Goal: Navigation & Orientation: Understand site structure

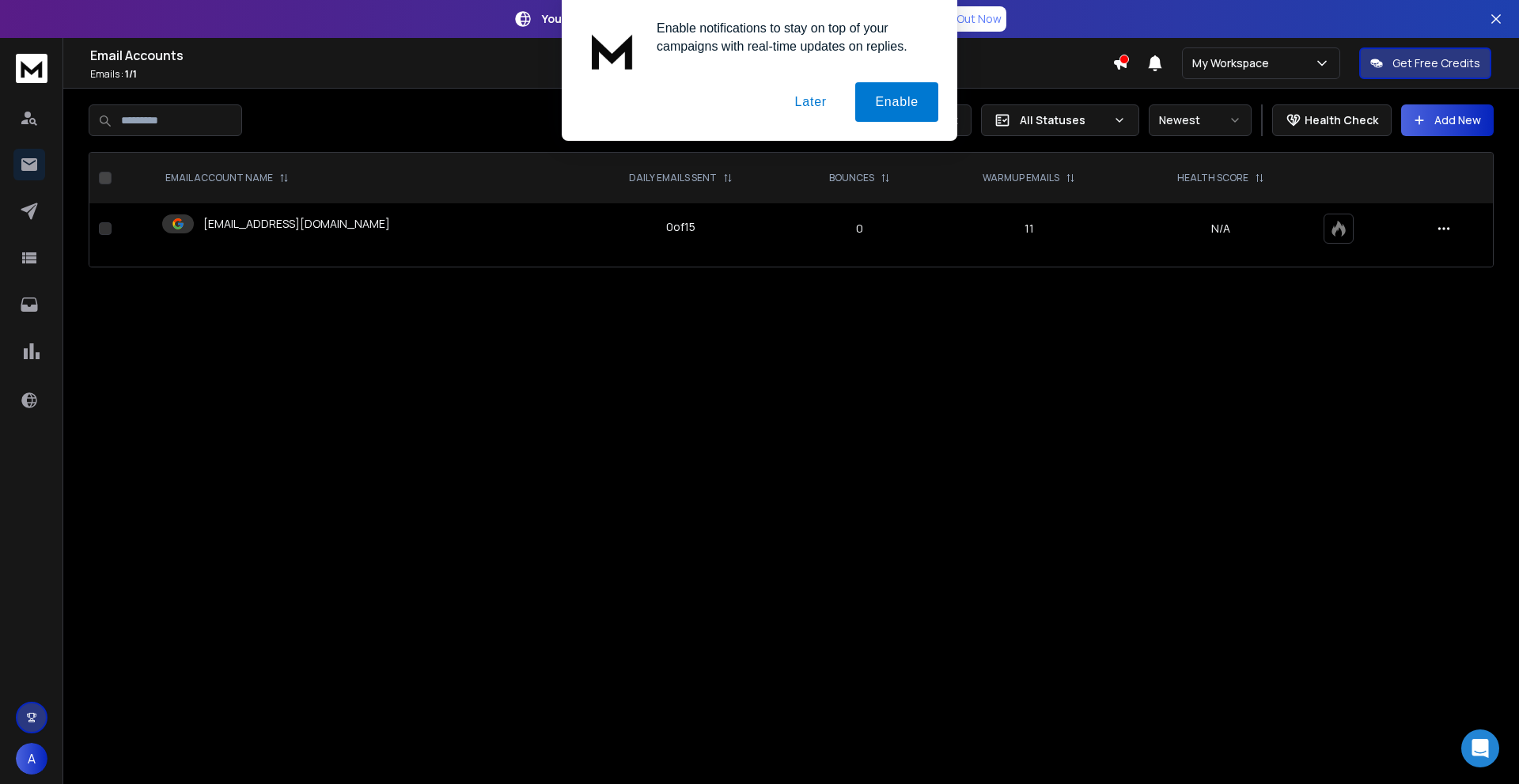
click at [806, 101] on button "Later" at bounding box center [810, 102] width 71 height 40
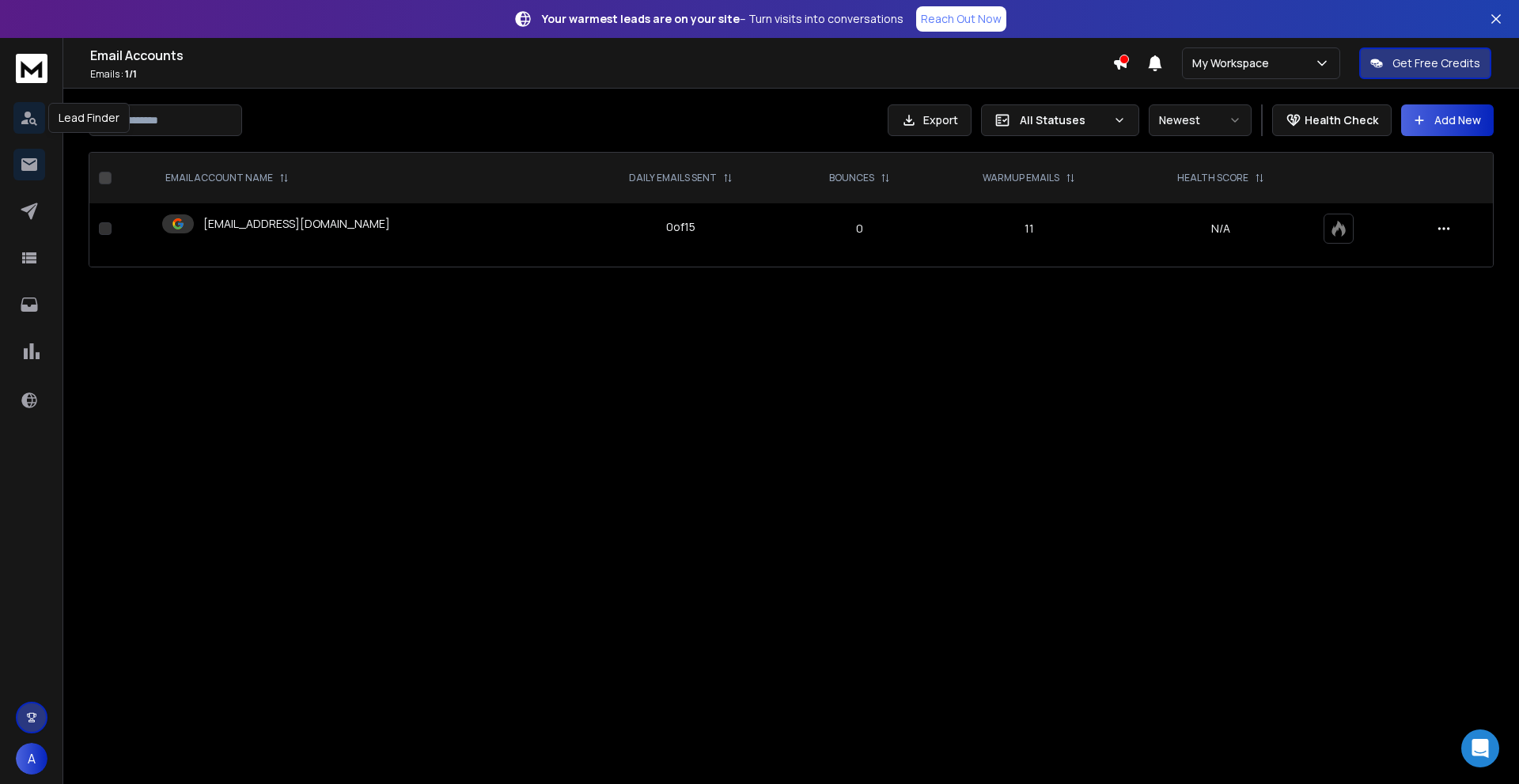
click at [30, 115] on circle at bounding box center [28, 115] width 7 height 7
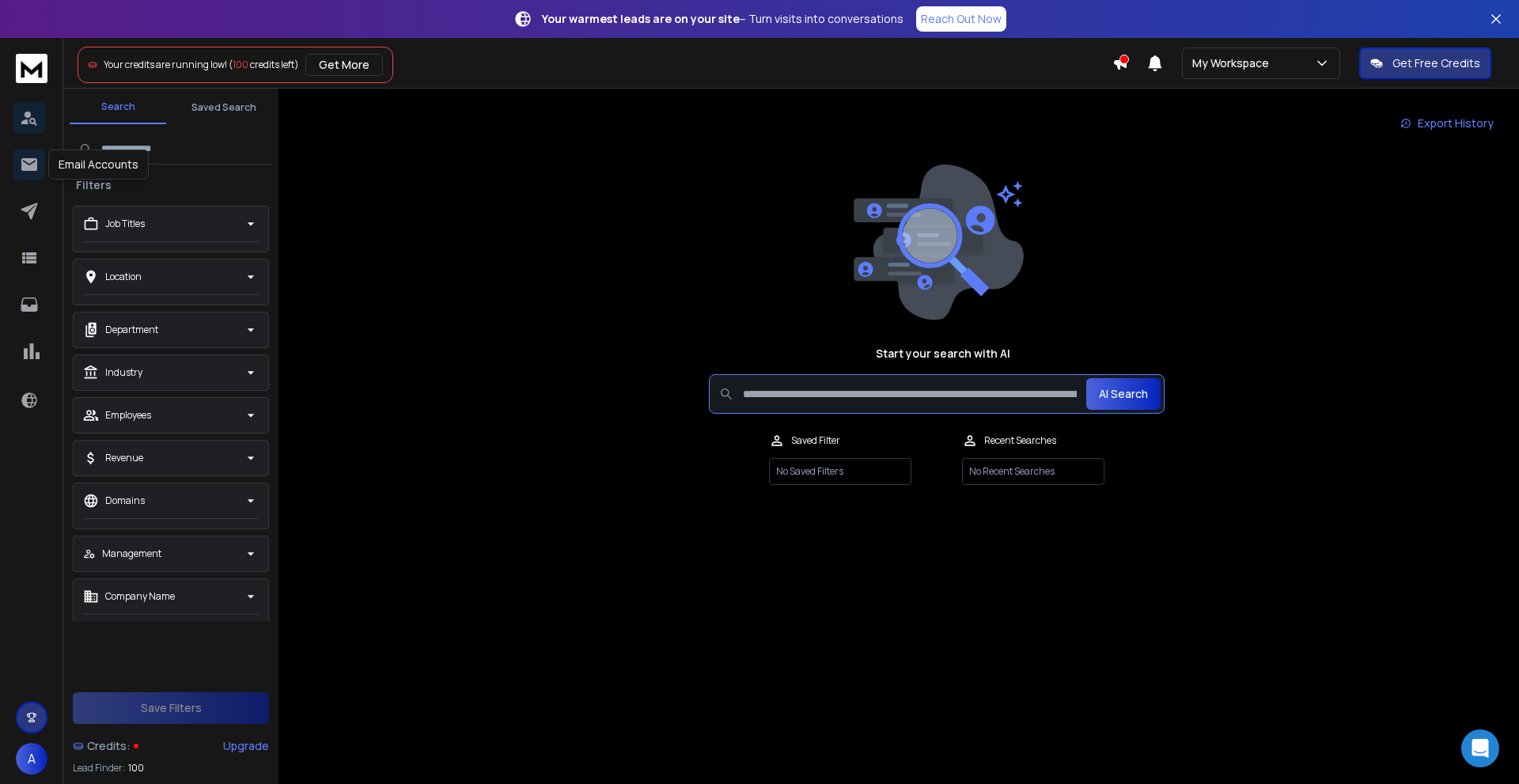
click at [18, 171] on link at bounding box center [30, 164] width 32 height 32
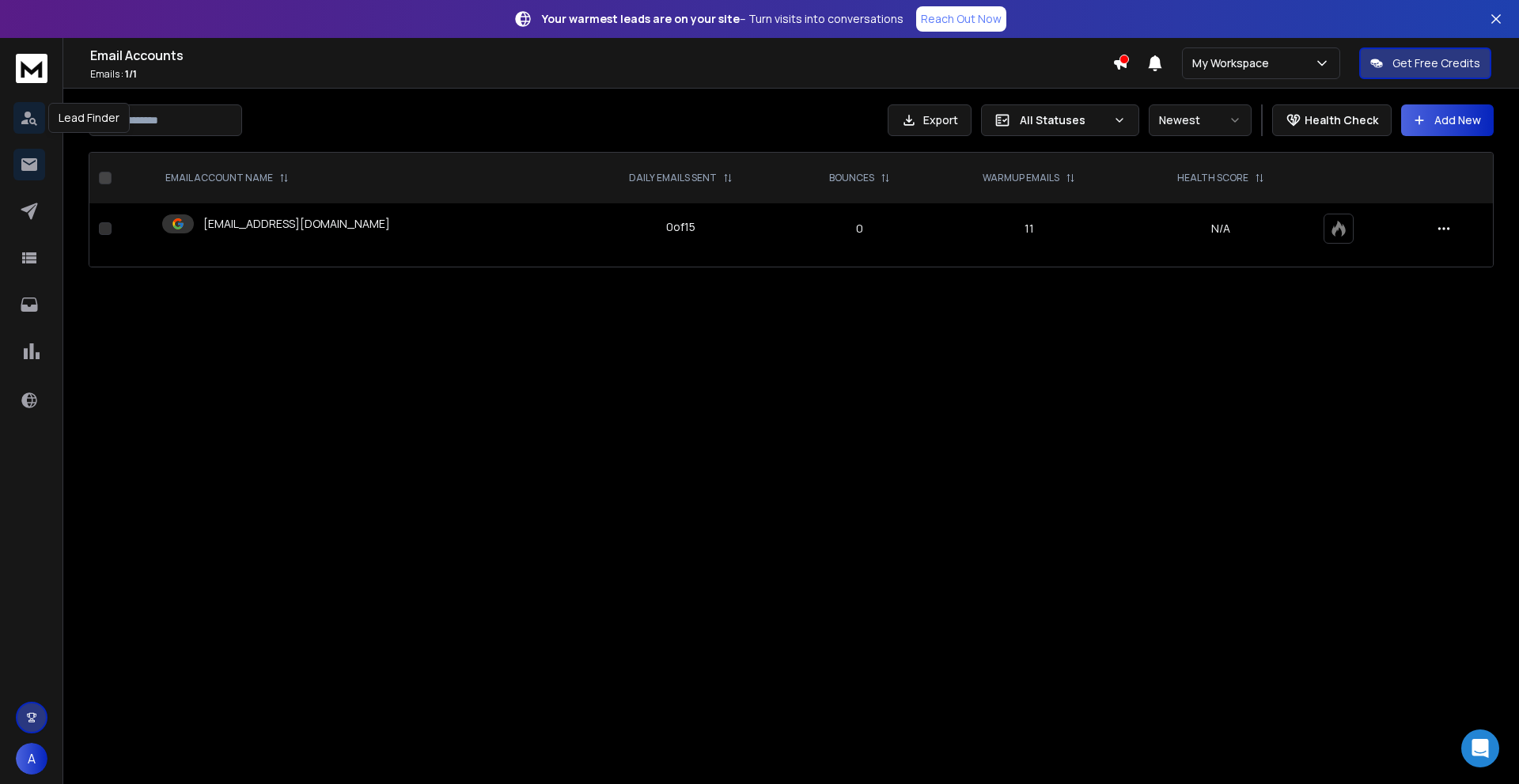
click at [28, 132] on link at bounding box center [30, 118] width 32 height 32
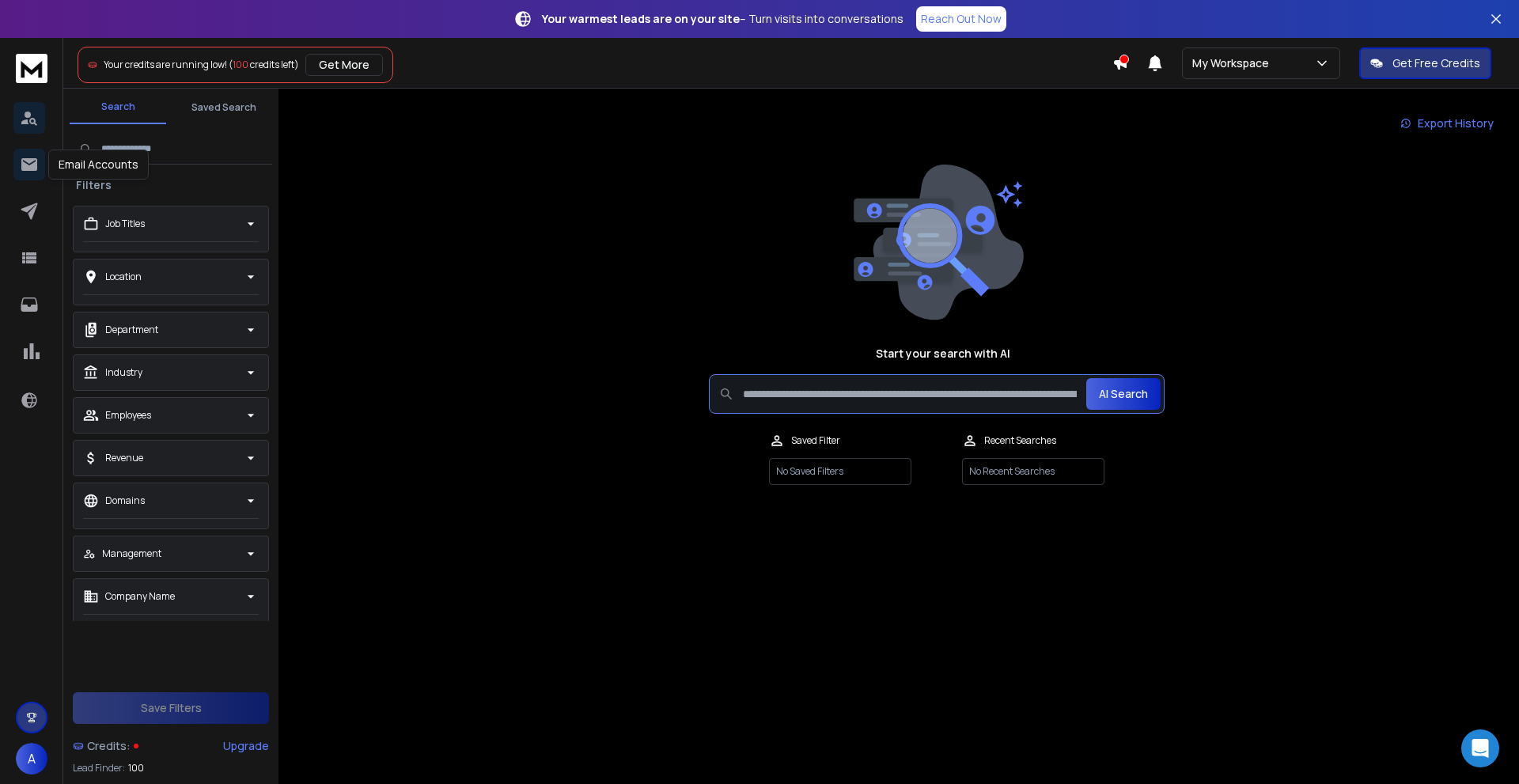
click at [30, 160] on icon at bounding box center [29, 164] width 16 height 13
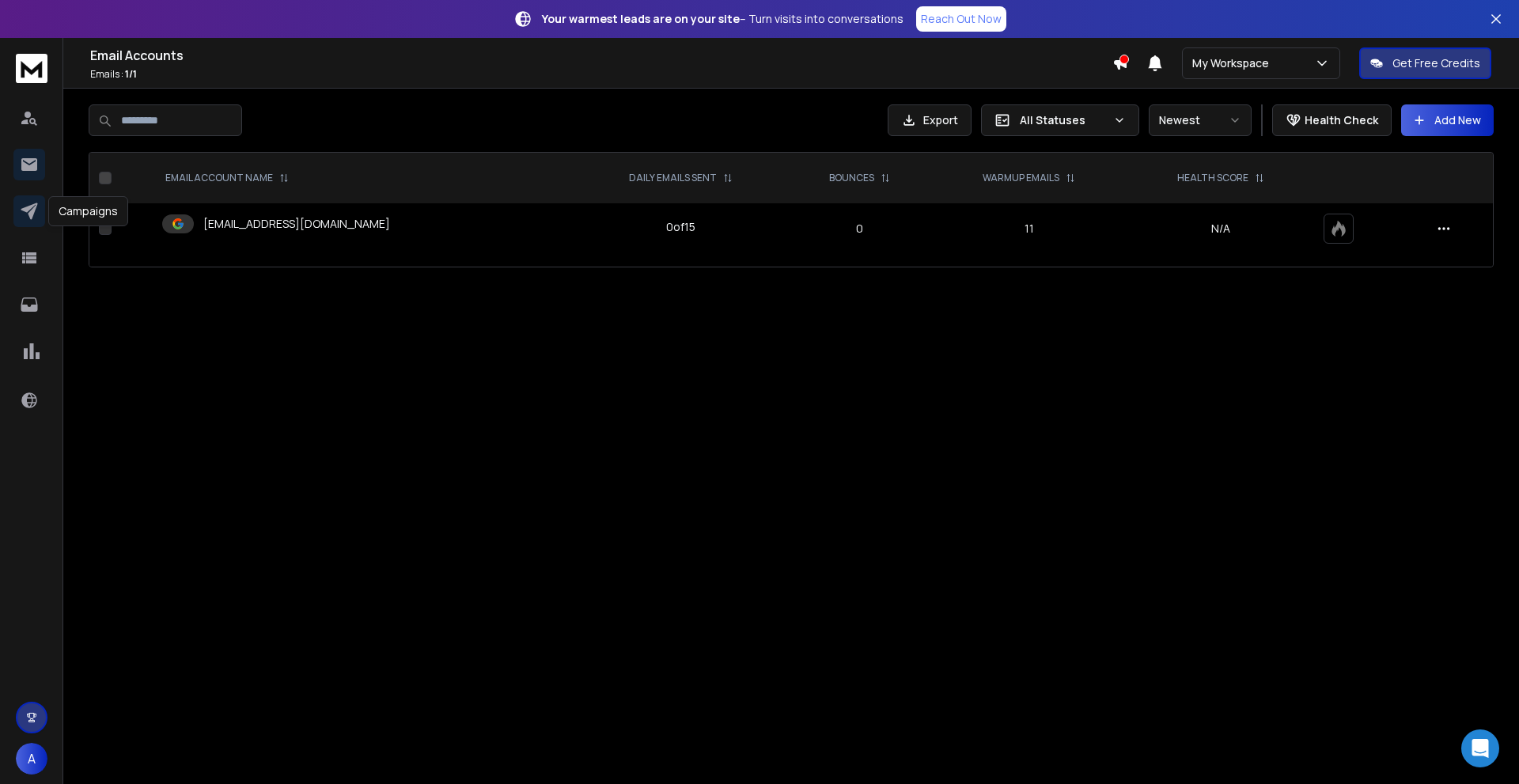
click at [30, 216] on icon at bounding box center [29, 211] width 17 height 17
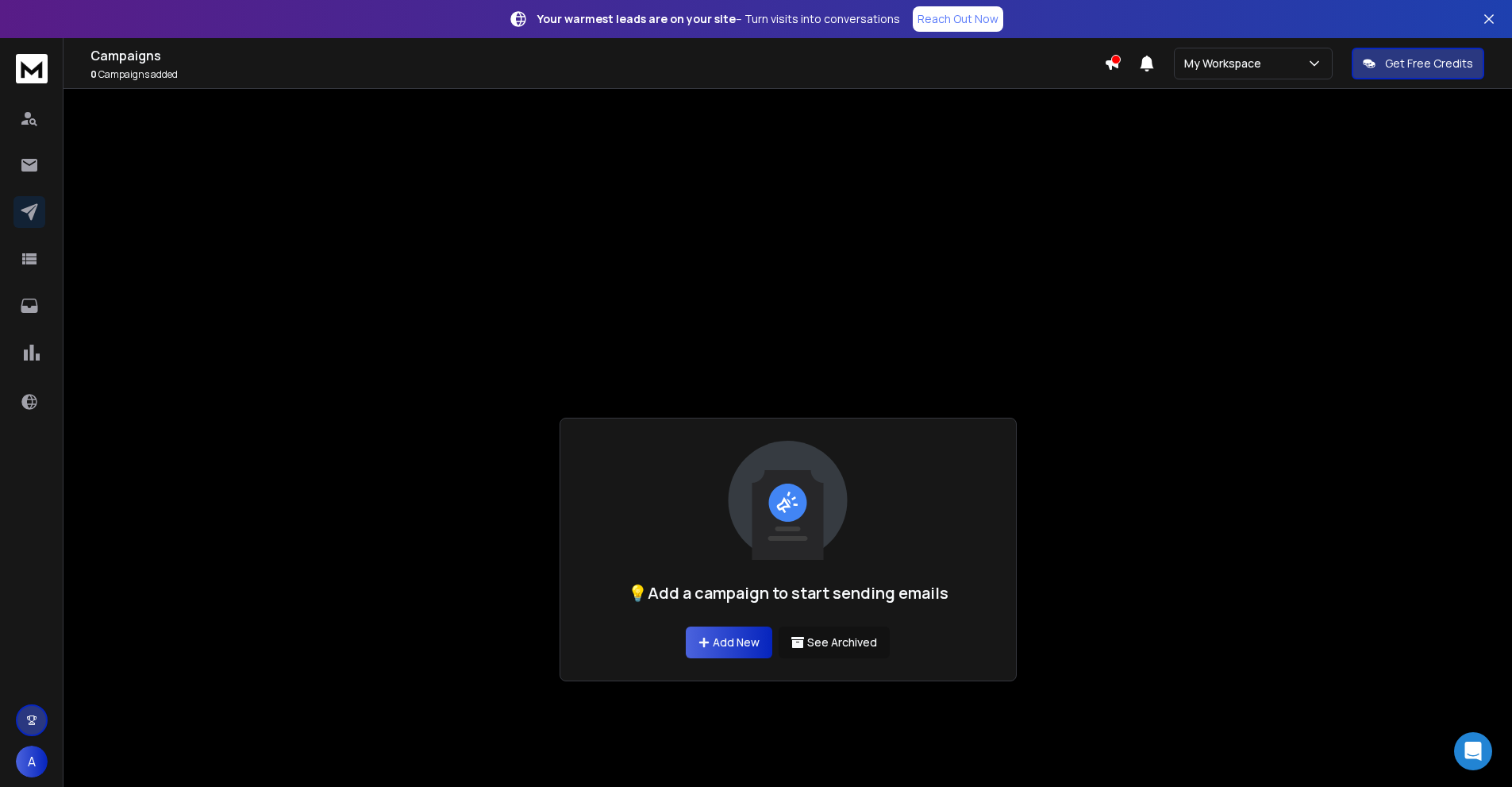
click at [719, 636] on link "Add New" at bounding box center [729, 642] width 86 height 32
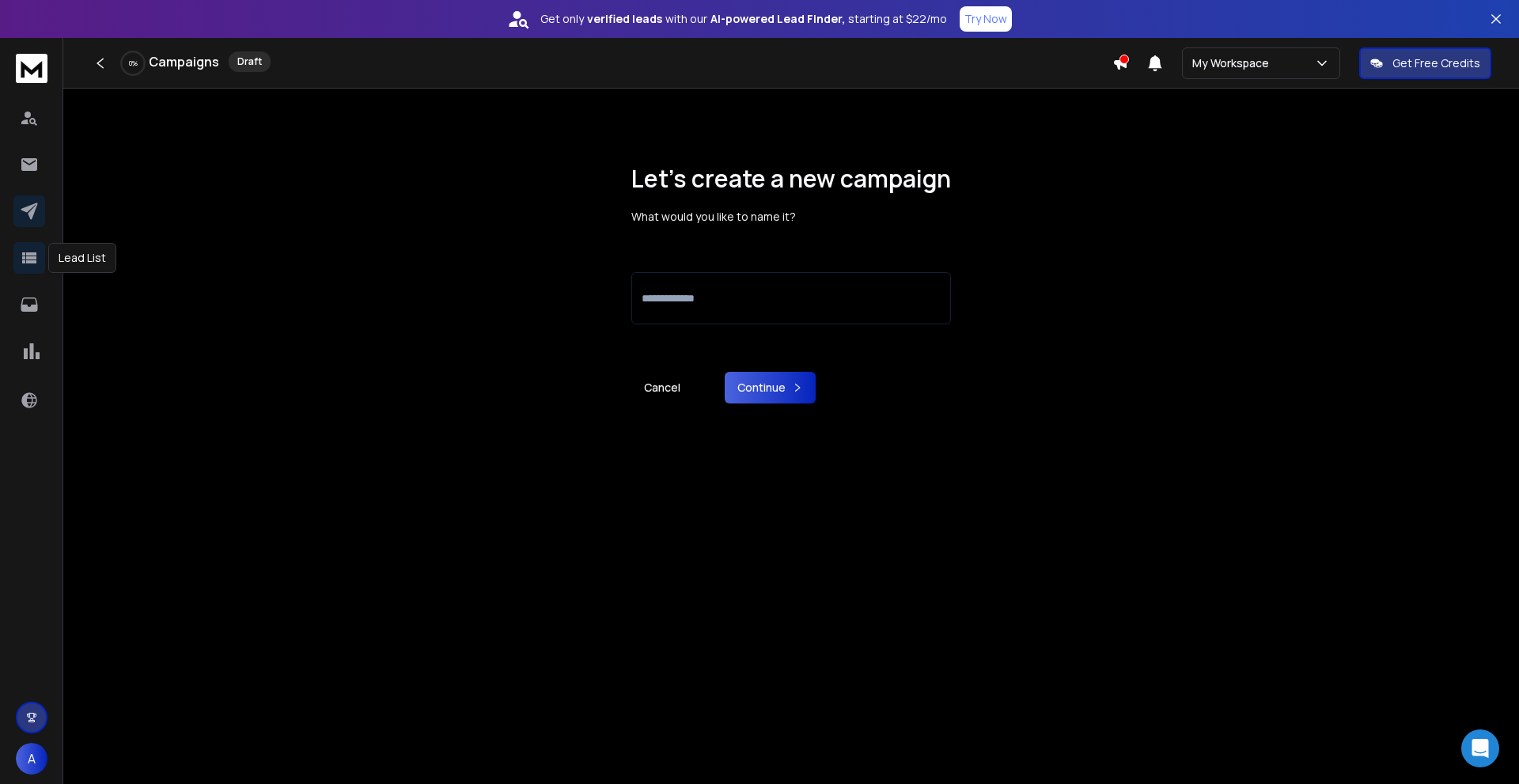
click at [22, 257] on icon at bounding box center [29, 257] width 14 height 11
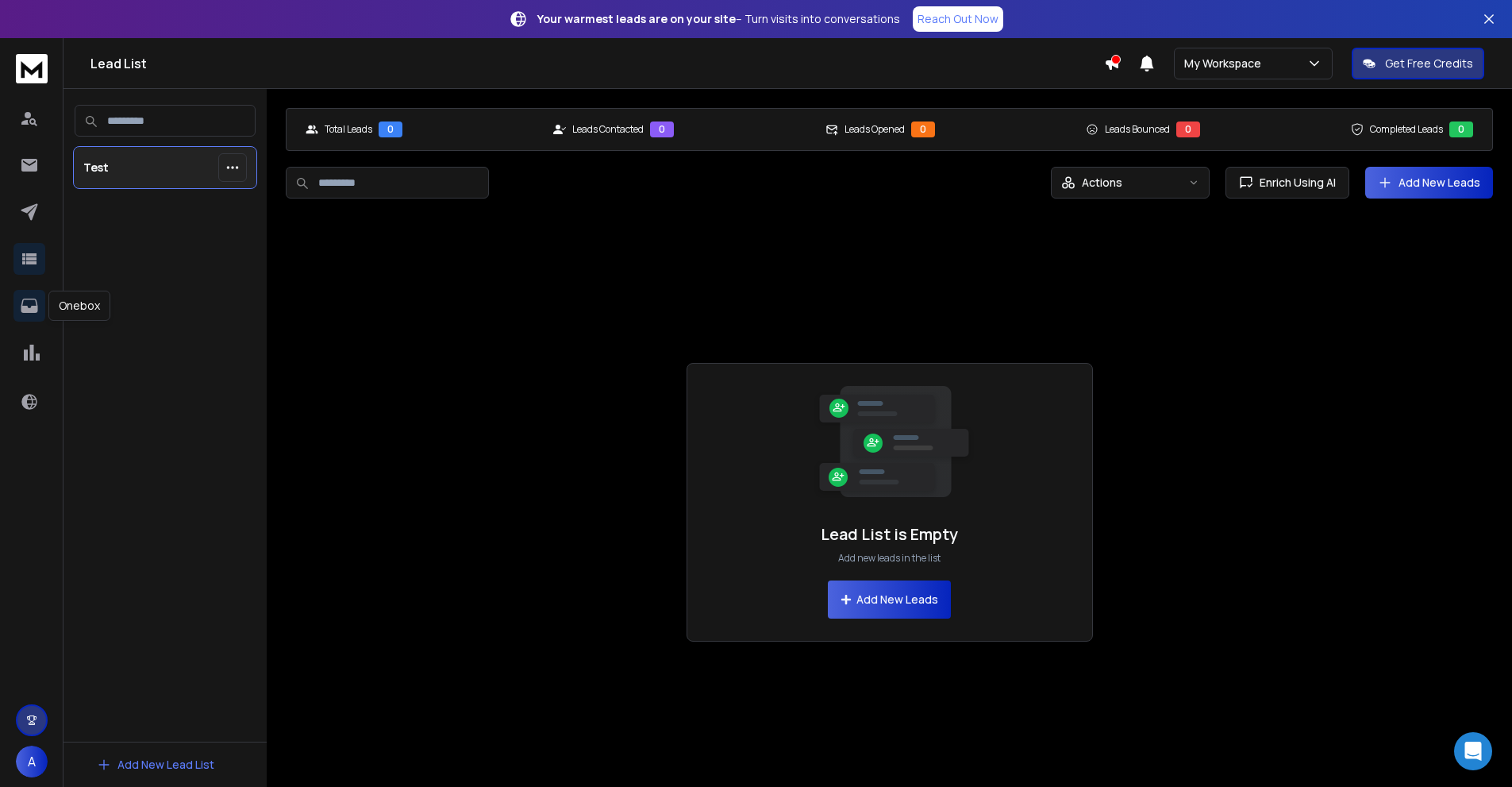
click at [42, 294] on link at bounding box center [30, 305] width 32 height 32
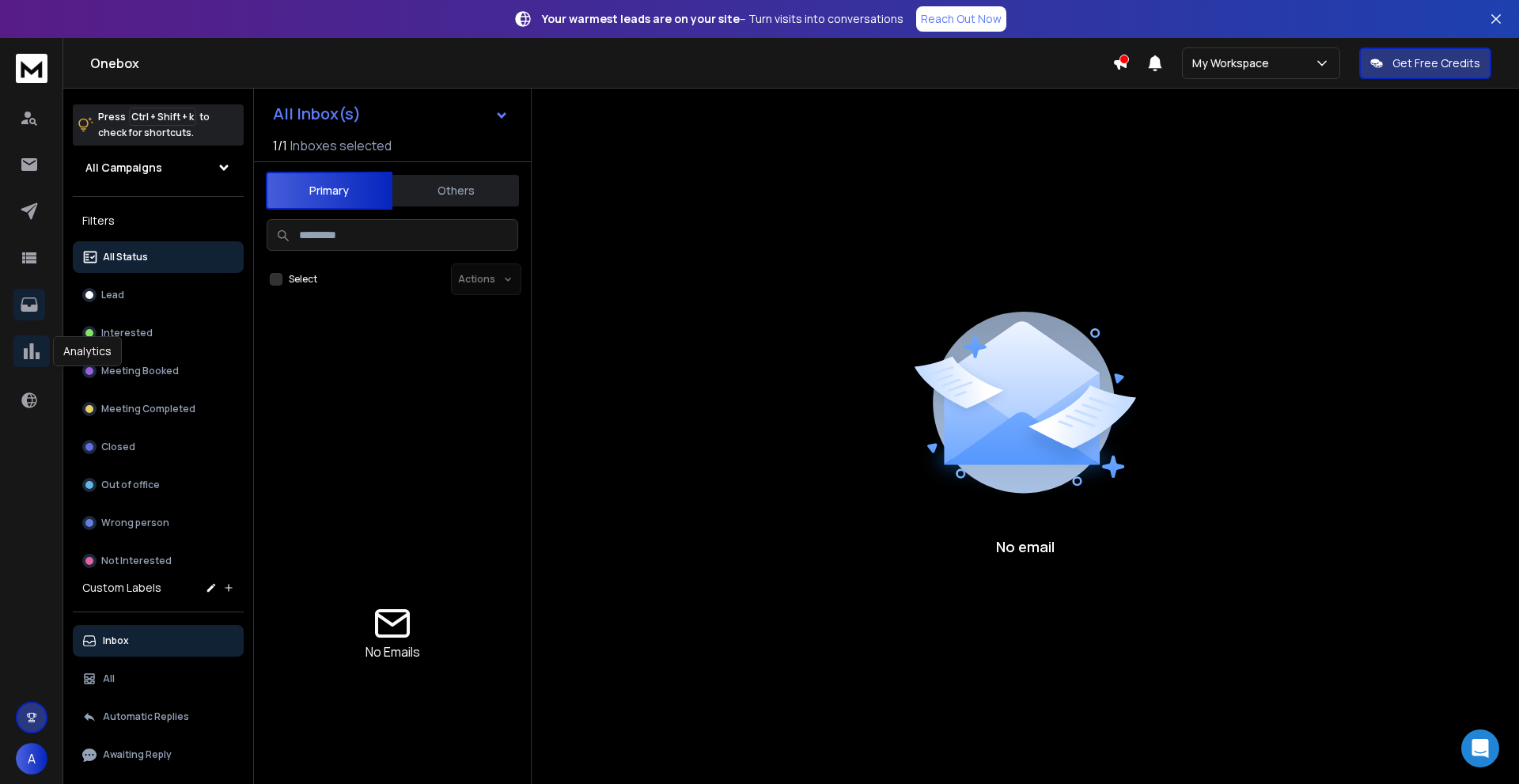
click at [30, 357] on icon at bounding box center [31, 351] width 16 height 16
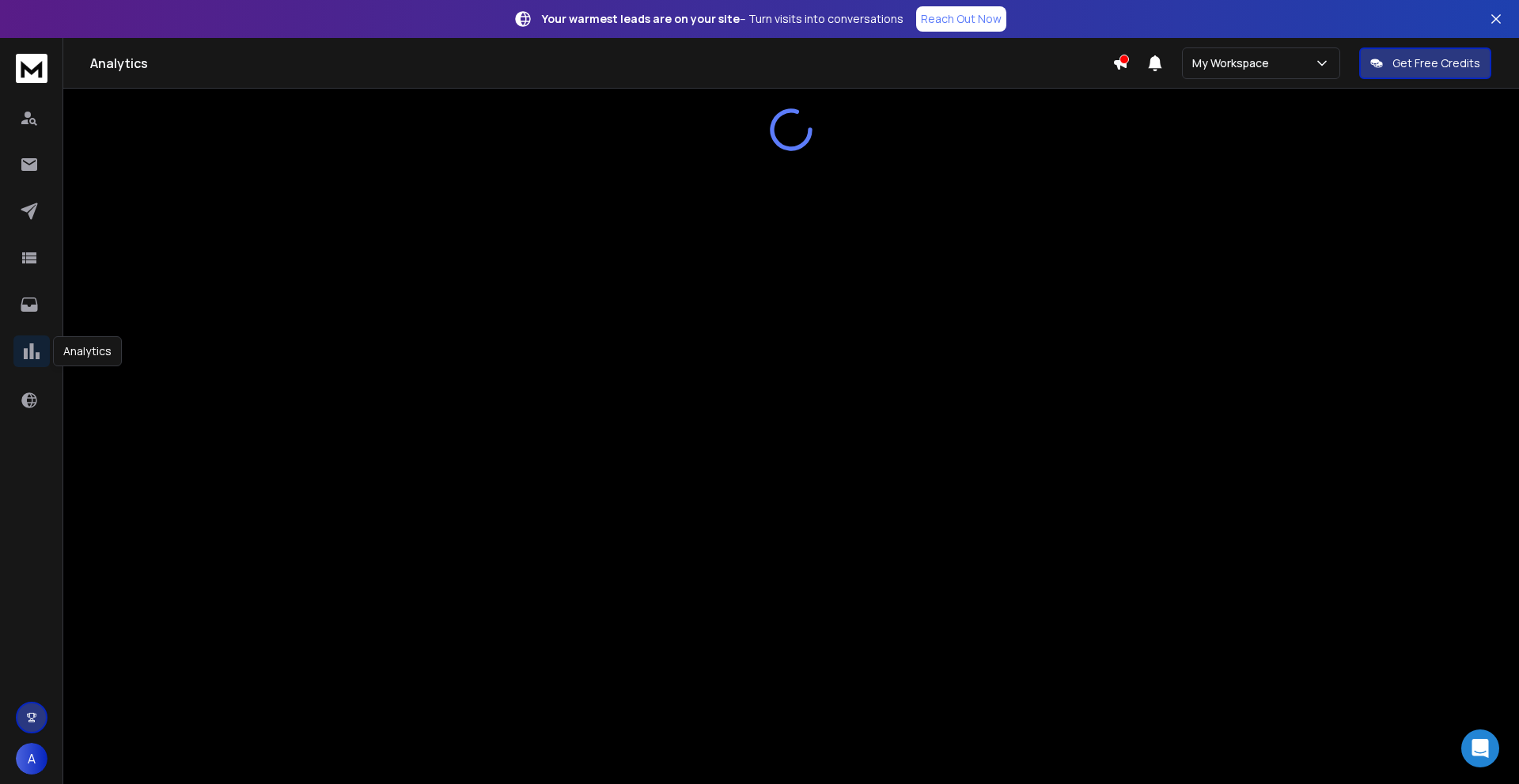
click at [33, 370] on div at bounding box center [31, 355] width 36 height 40
click at [29, 389] on link at bounding box center [30, 400] width 32 height 32
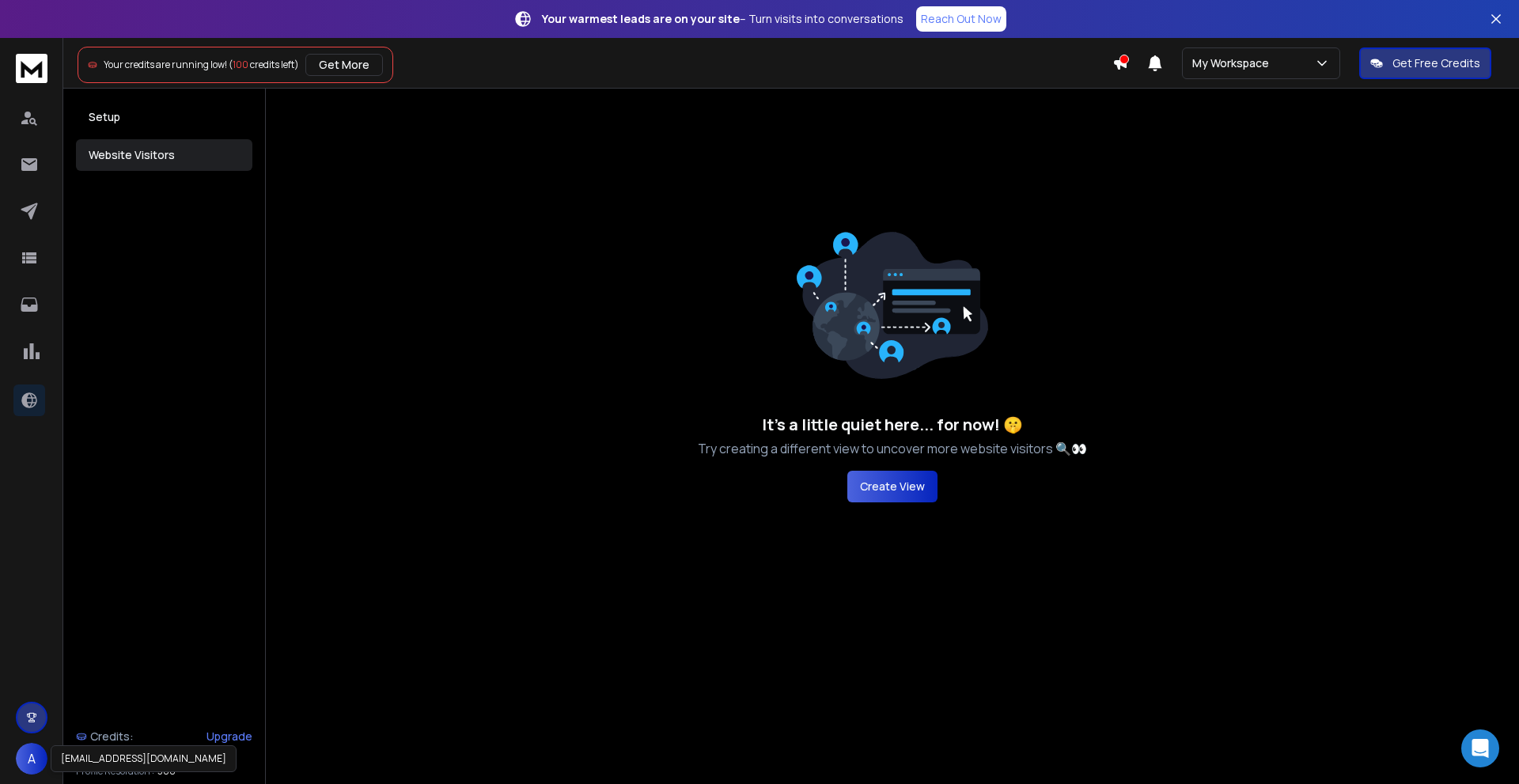
click at [28, 749] on span "A" at bounding box center [32, 759] width 32 height 32
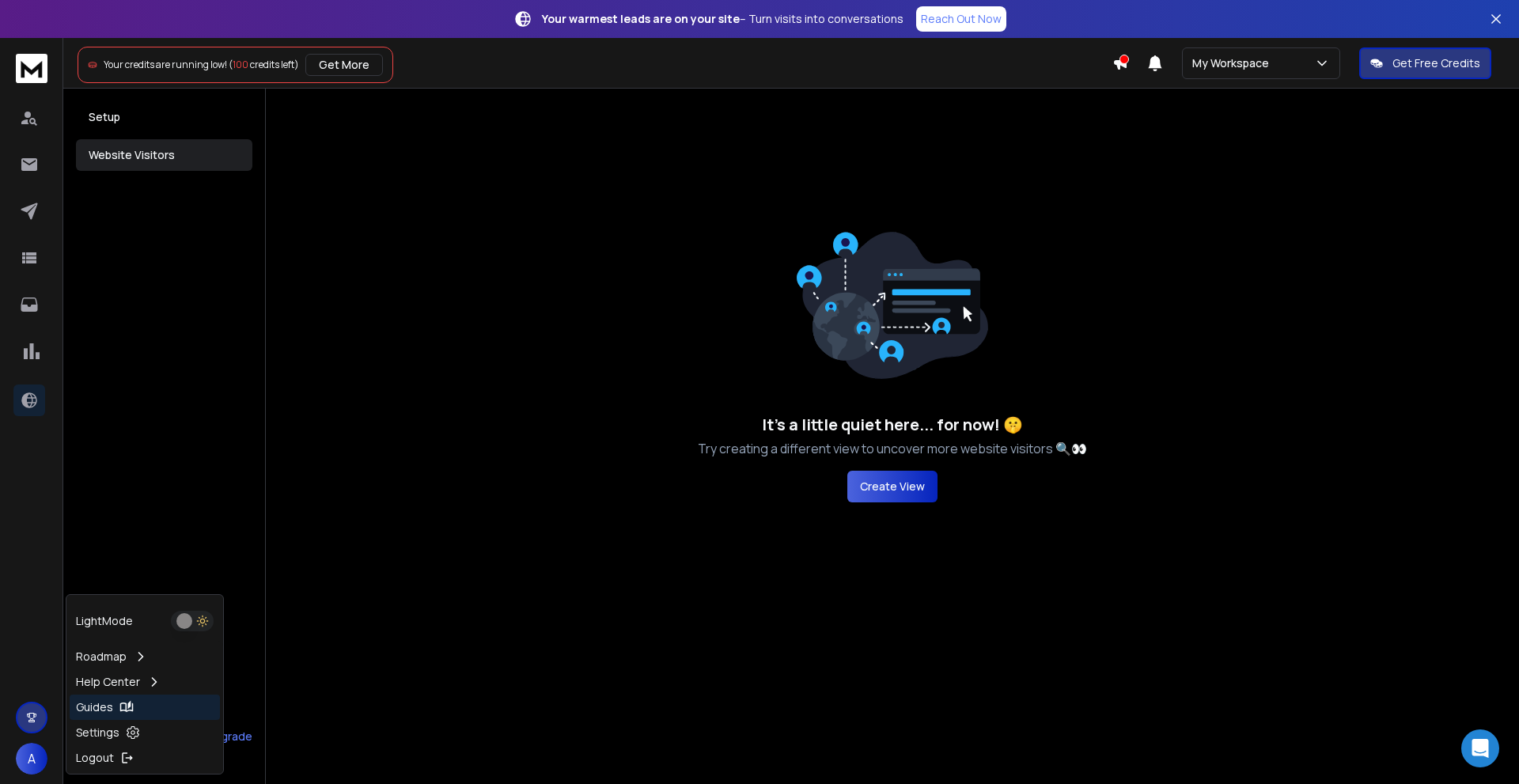
click at [95, 701] on p "Guides" at bounding box center [94, 706] width 37 height 16
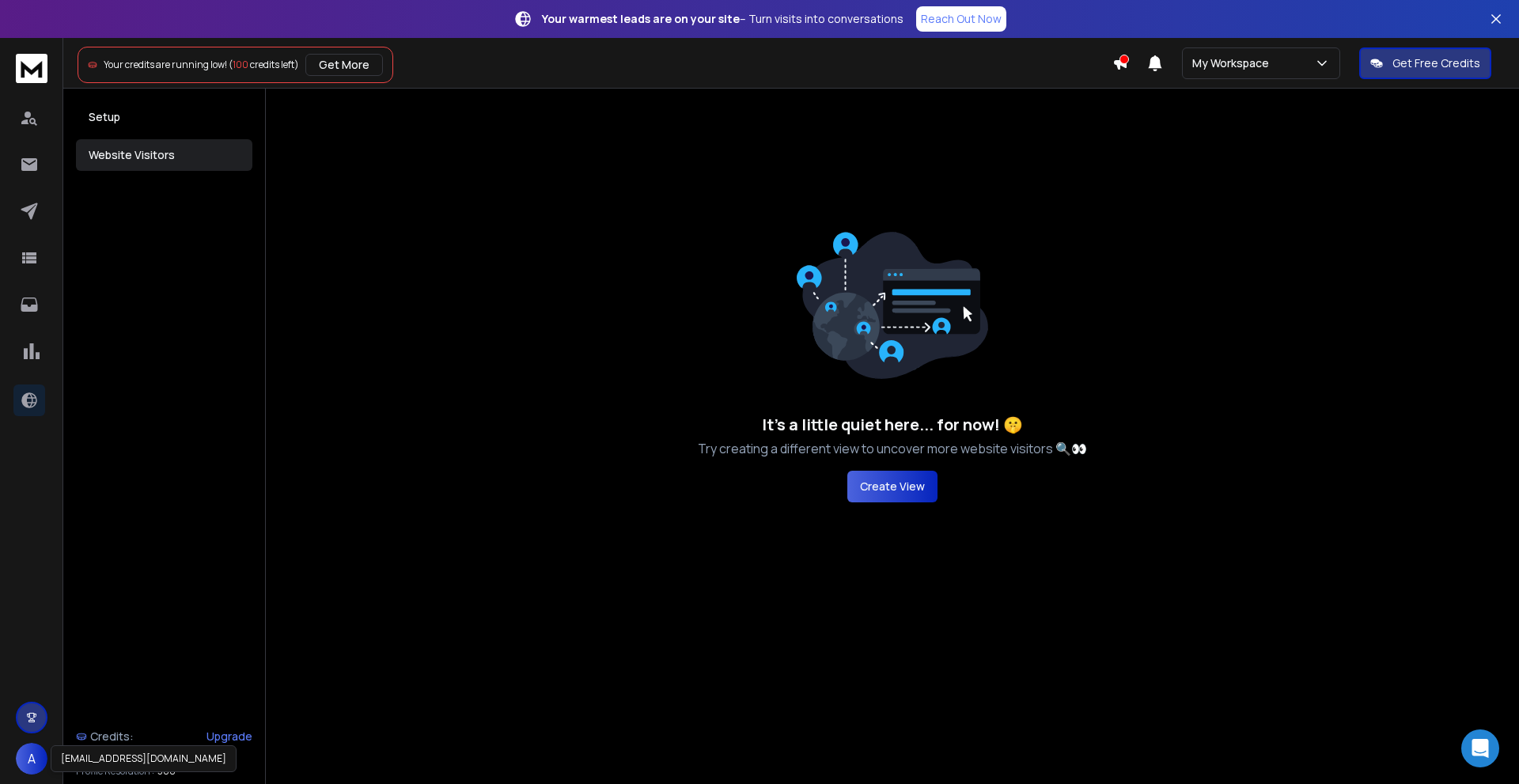
click at [29, 749] on span "A" at bounding box center [32, 759] width 32 height 32
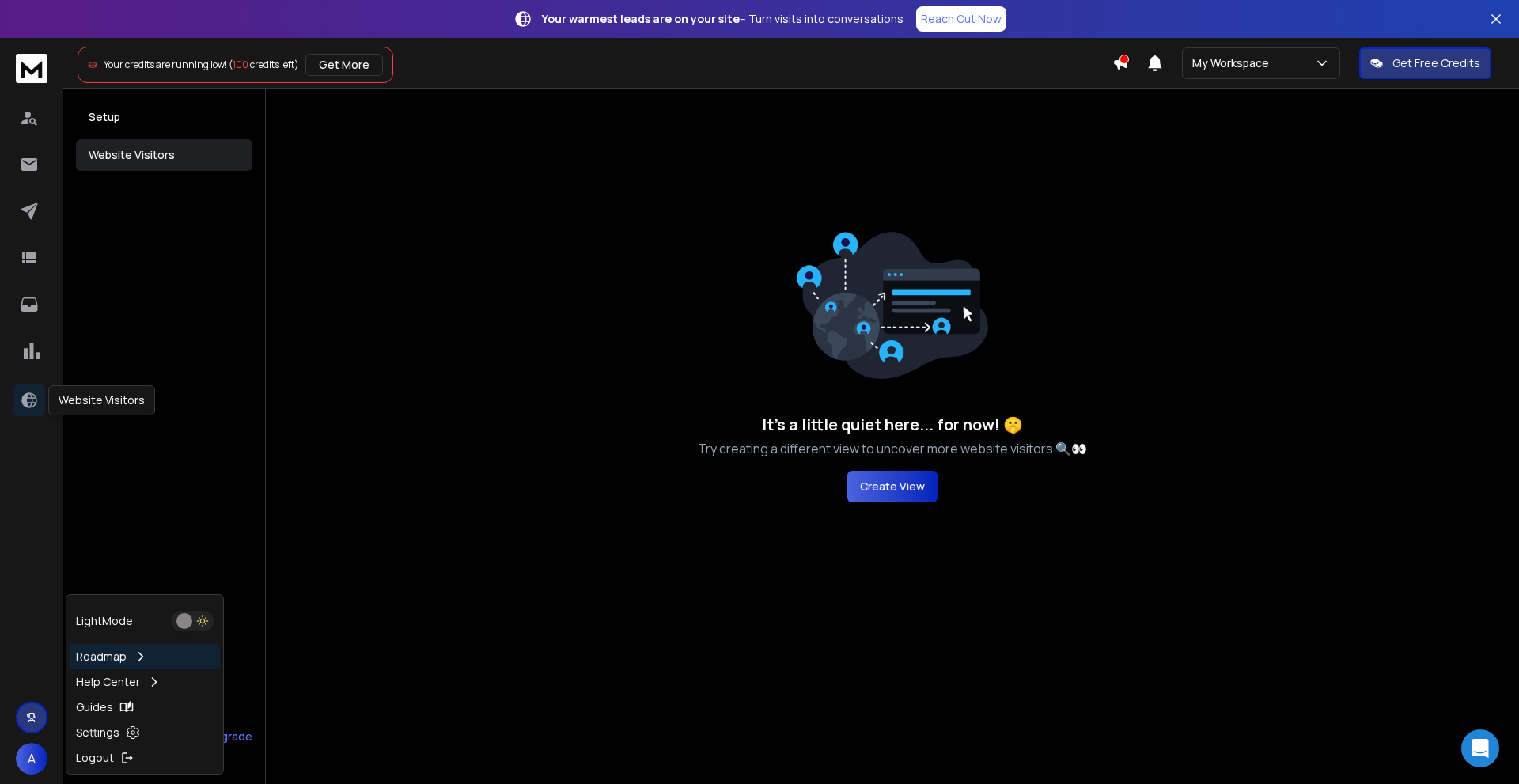
click at [30, 395] on icon at bounding box center [29, 400] width 19 height 19
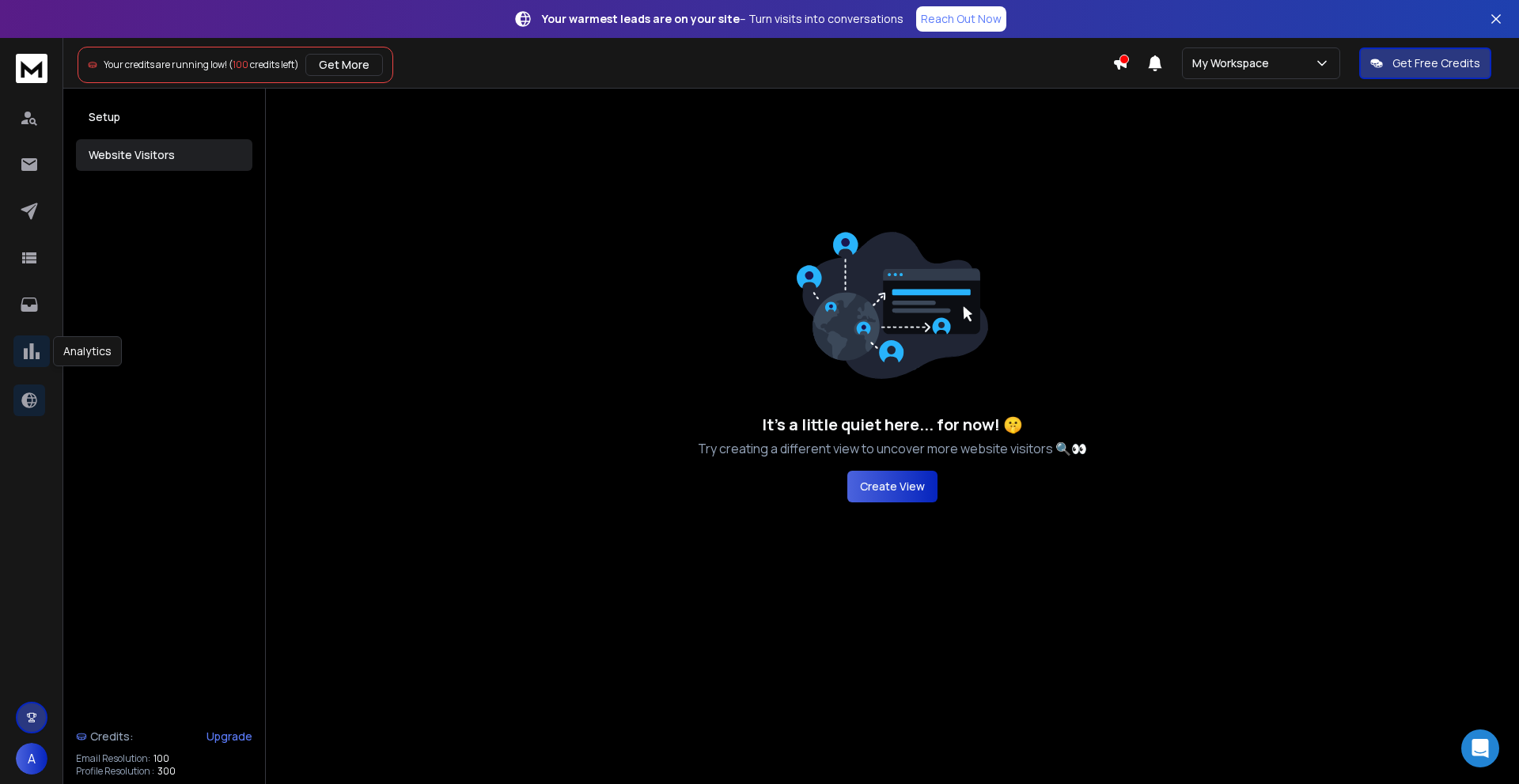
click at [31, 352] on icon at bounding box center [31, 351] width 16 height 16
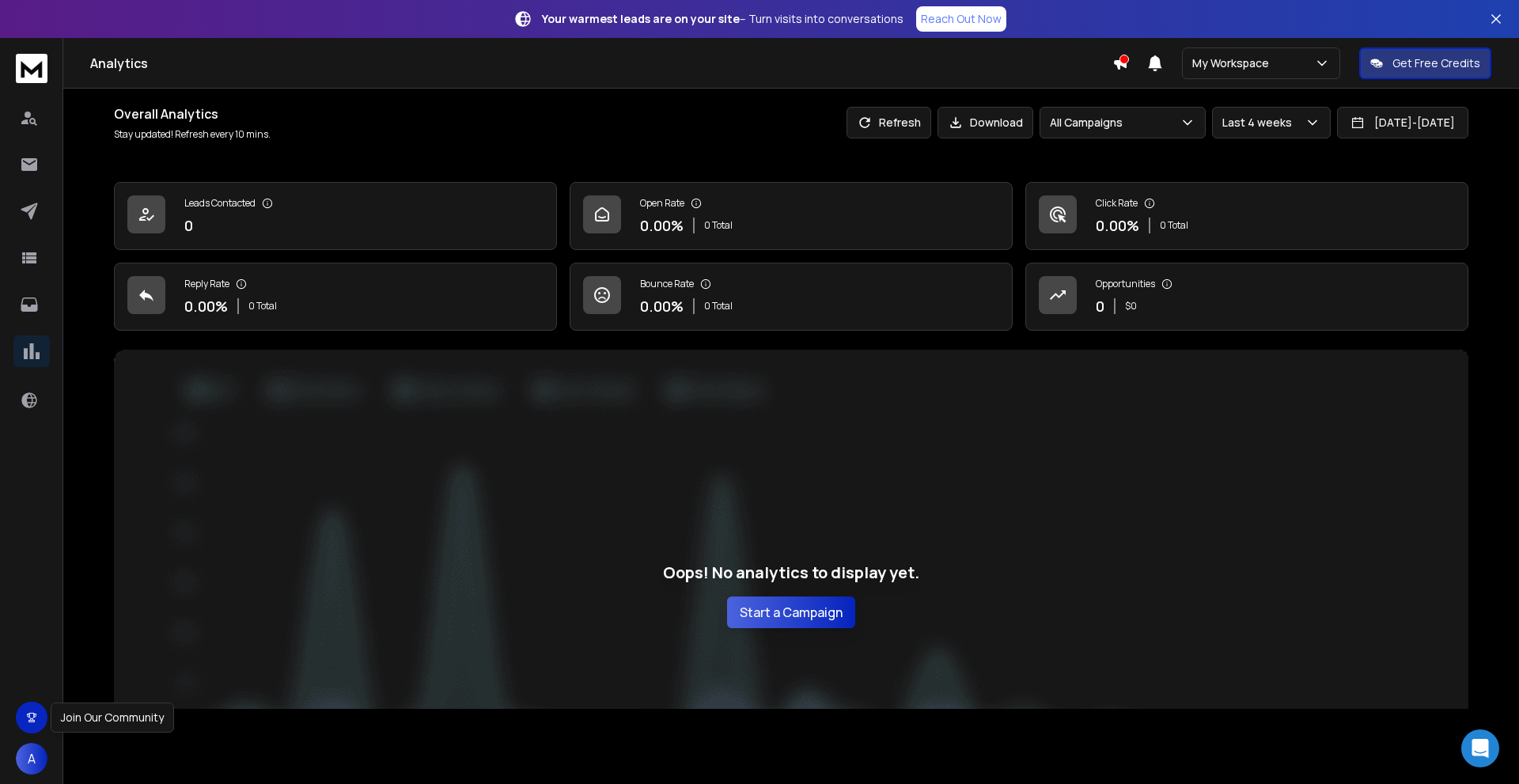
click at [36, 709] on link at bounding box center [32, 717] width 32 height 32
click at [45, 752] on span "A" at bounding box center [32, 759] width 32 height 32
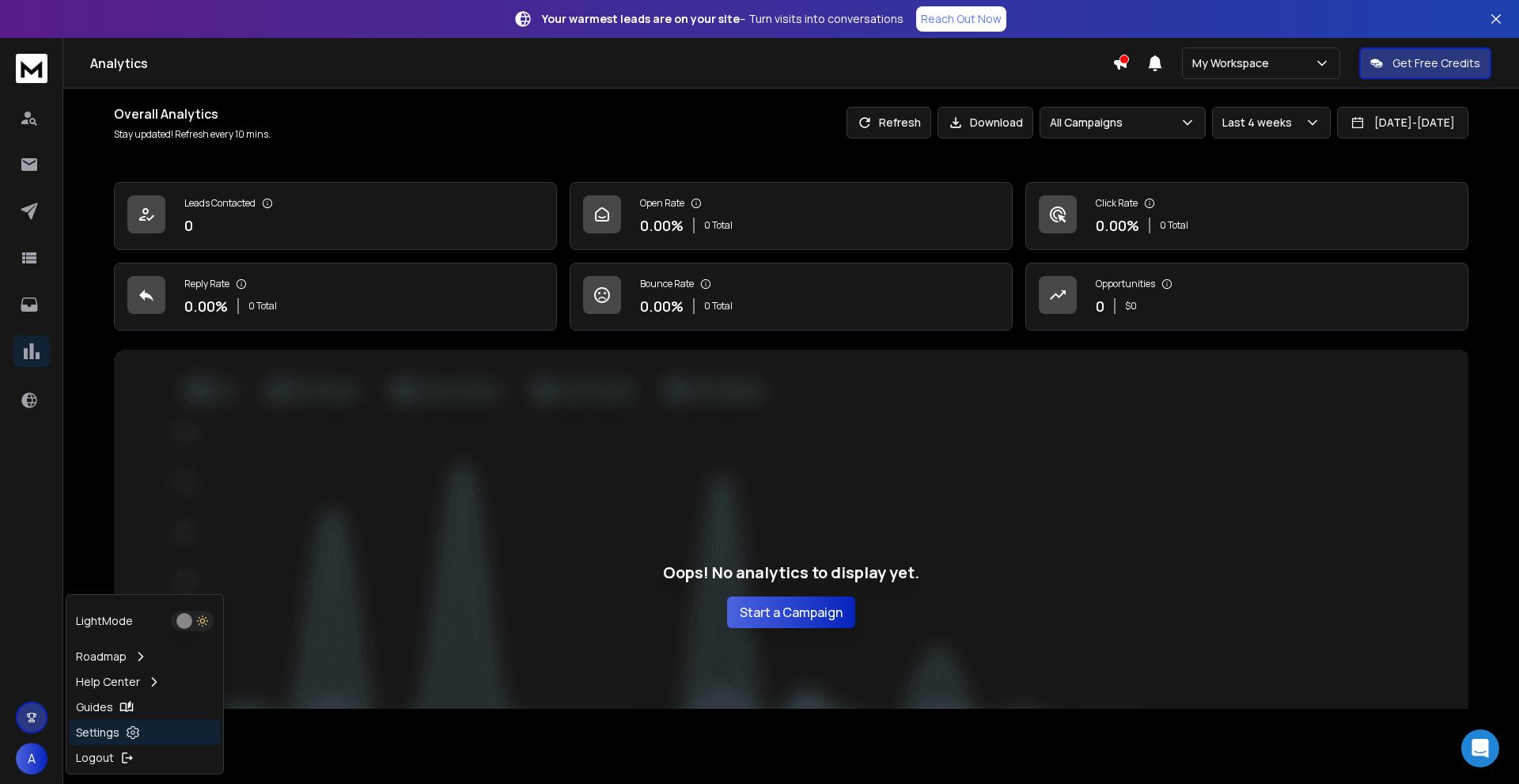
click at [105, 729] on p "Settings" at bounding box center [98, 732] width 44 height 16
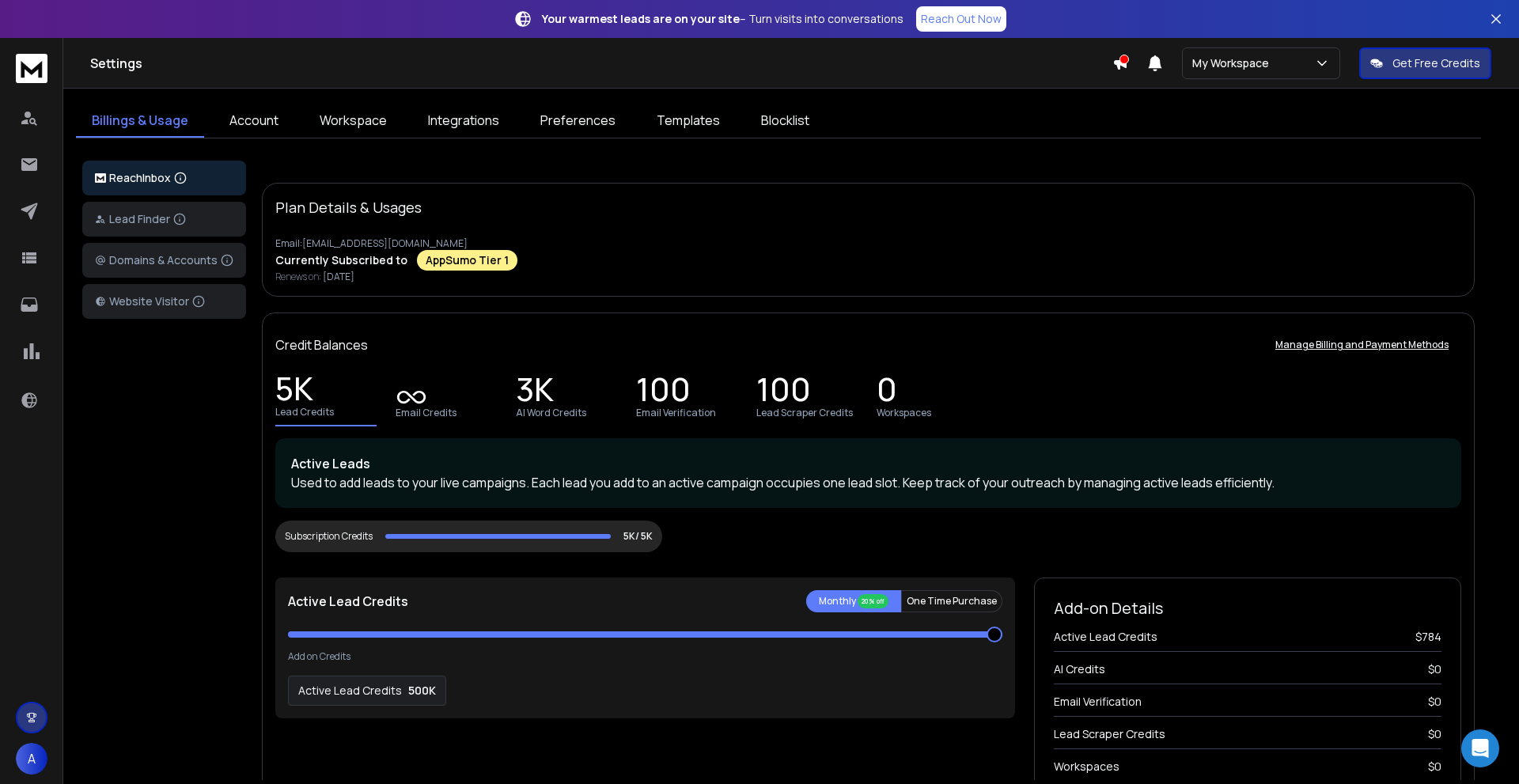
click at [1003, 626] on span at bounding box center [994, 634] width 16 height 16
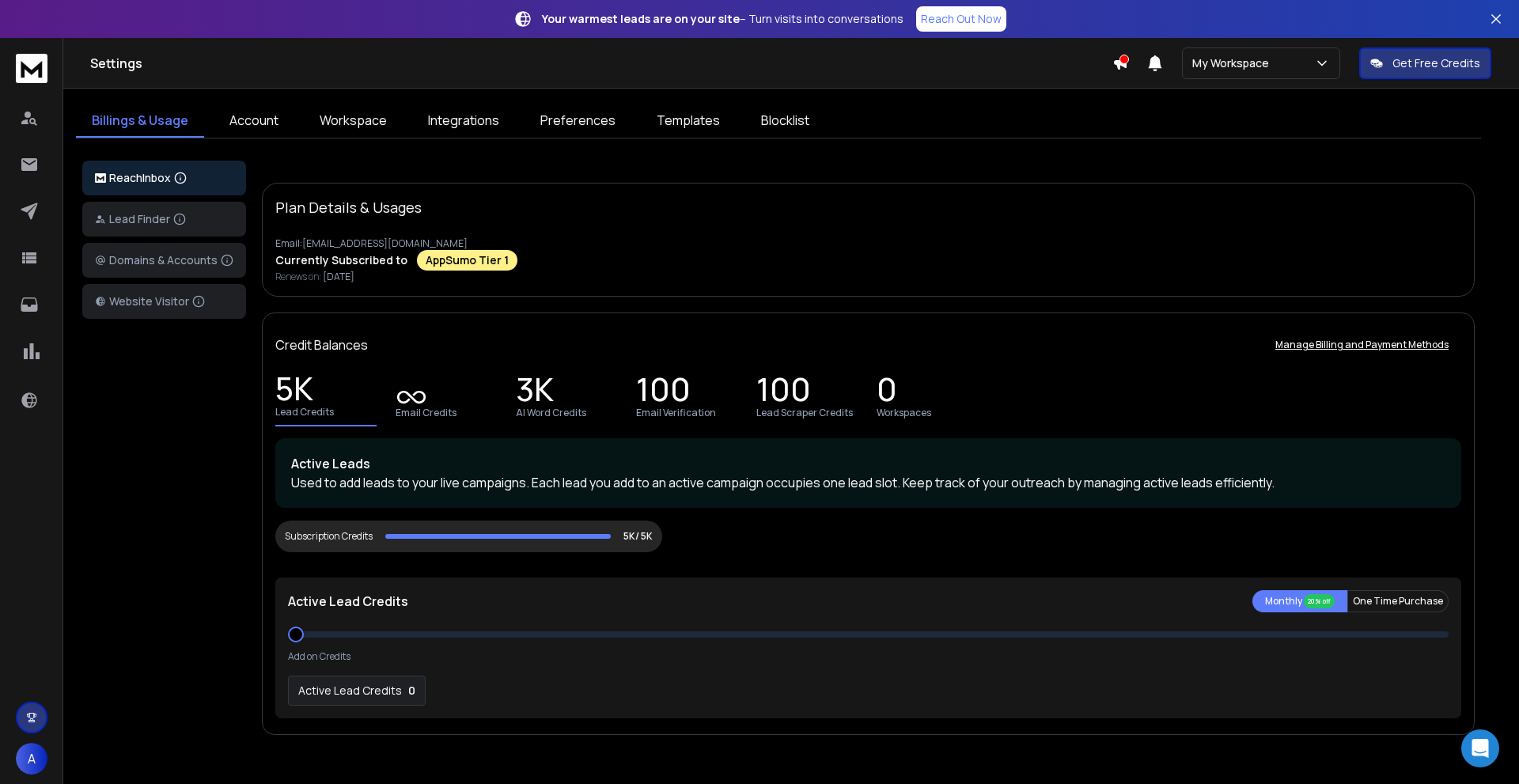
click at [288, 626] on span at bounding box center [295, 634] width 16 height 16
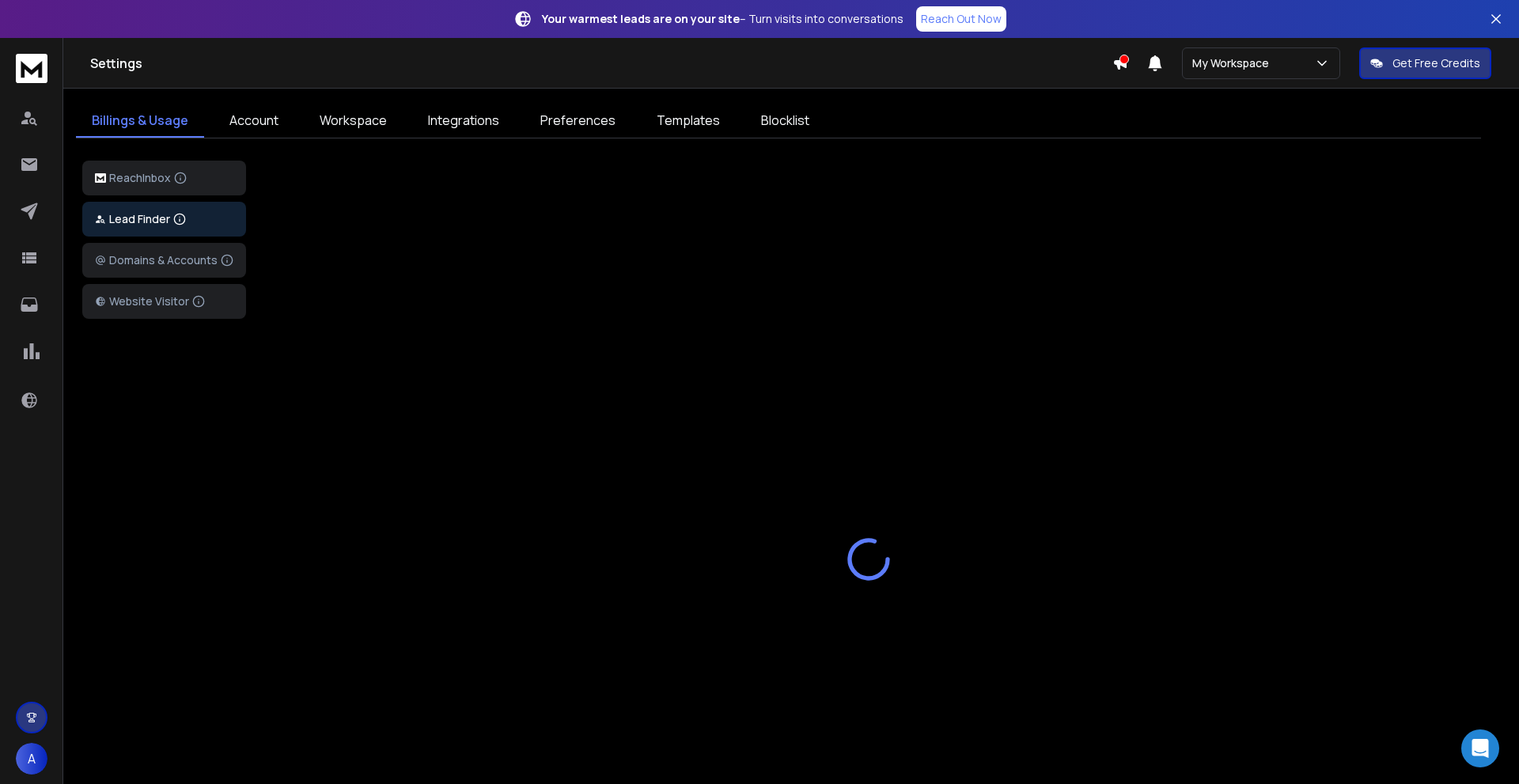
click at [197, 225] on button "Lead Finder" at bounding box center [164, 218] width 164 height 35
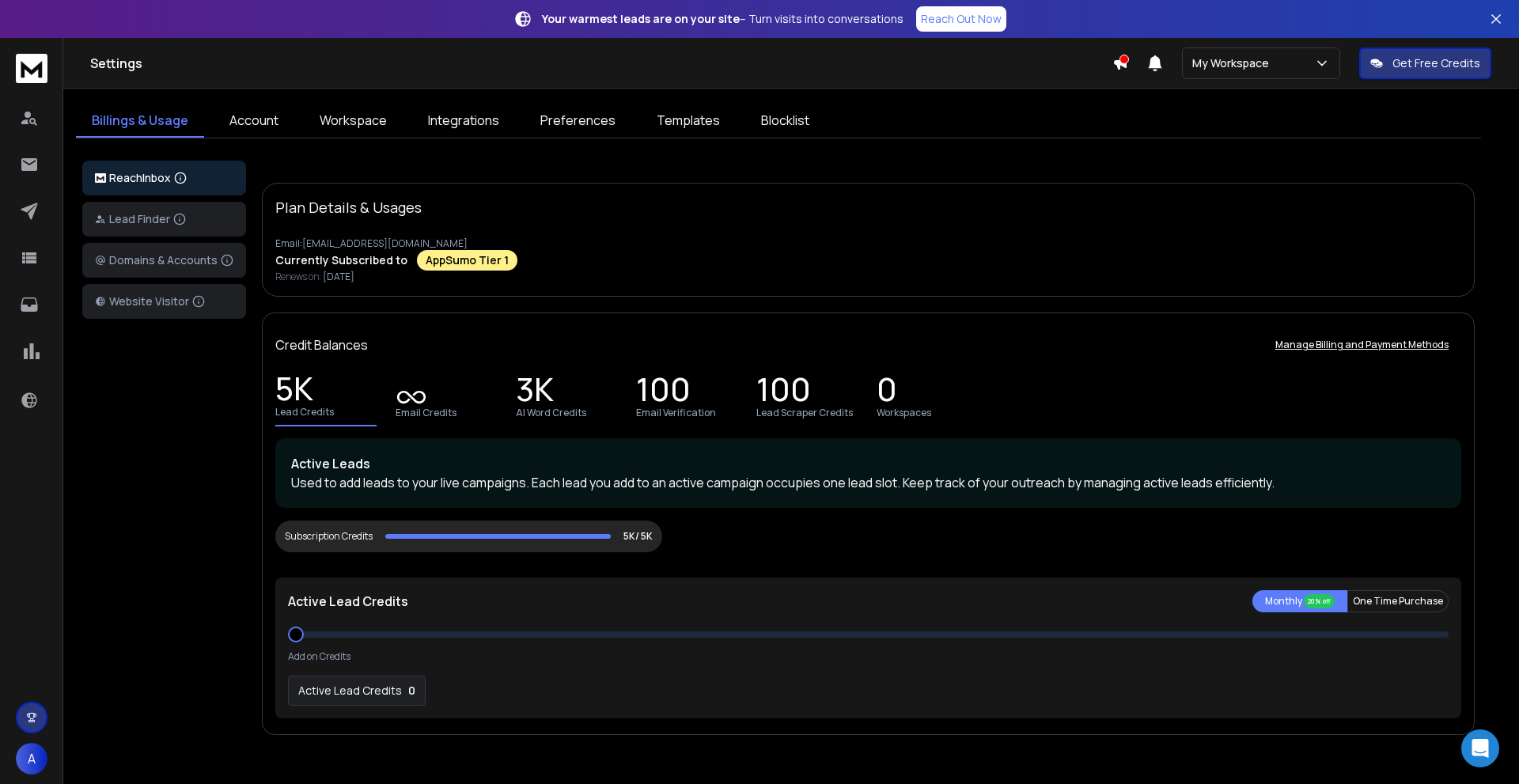
click at [205, 188] on button "ReachInbox" at bounding box center [164, 177] width 164 height 35
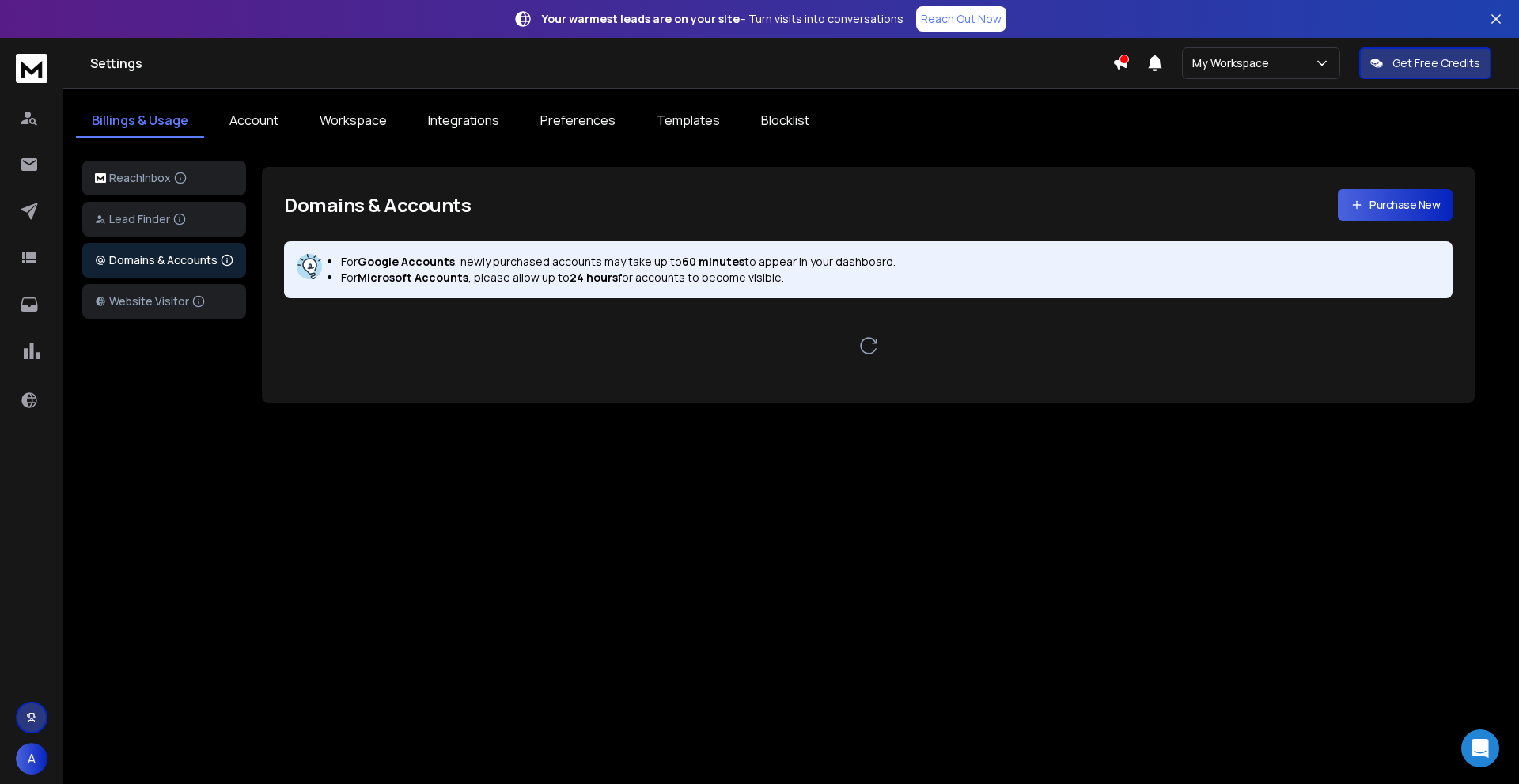
click at [202, 255] on button "Domains & Accounts" at bounding box center [164, 260] width 164 height 35
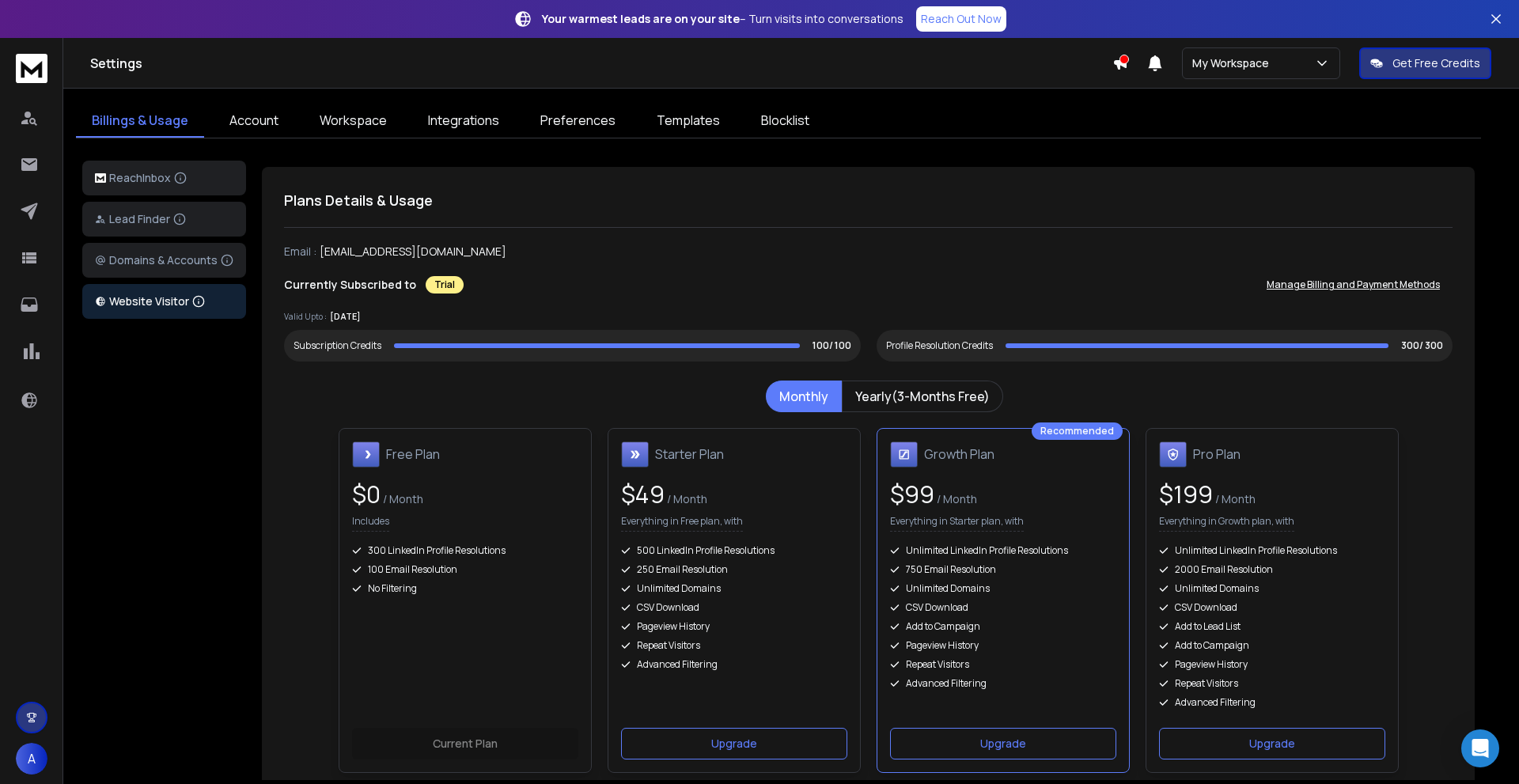
click at [200, 302] on icon "button" at bounding box center [198, 301] width 13 height 13
click at [192, 178] on button "ReachInbox" at bounding box center [164, 177] width 164 height 35
